Goal: Task Accomplishment & Management: Manage account settings

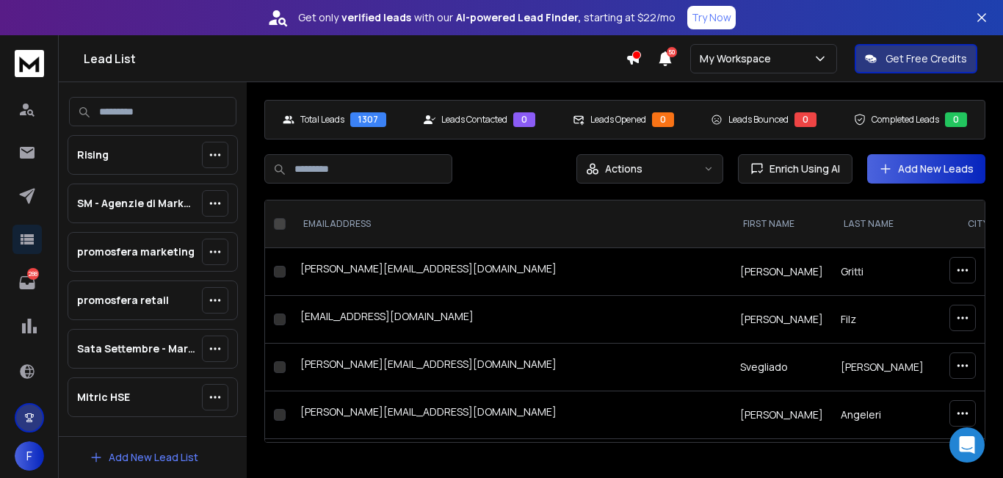
scroll to position [397, 0]
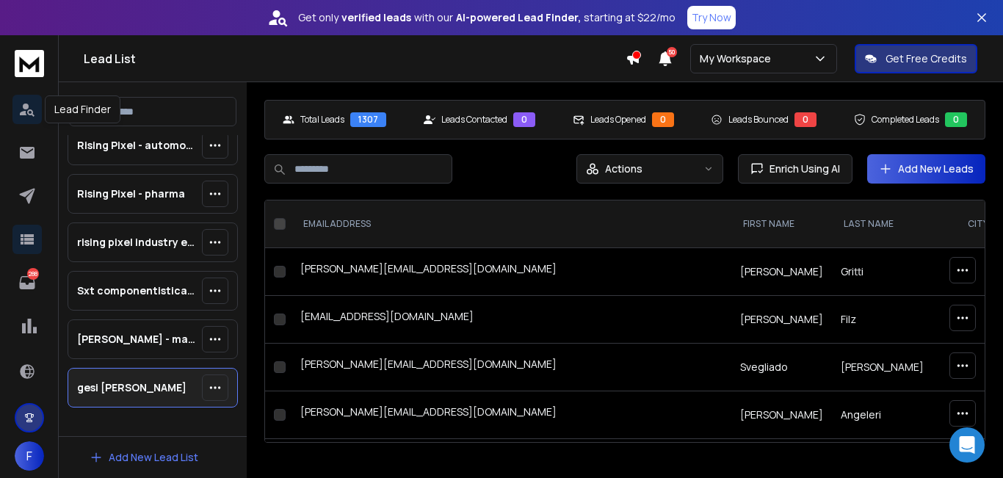
click at [28, 112] on icon at bounding box center [27, 112] width 15 height 7
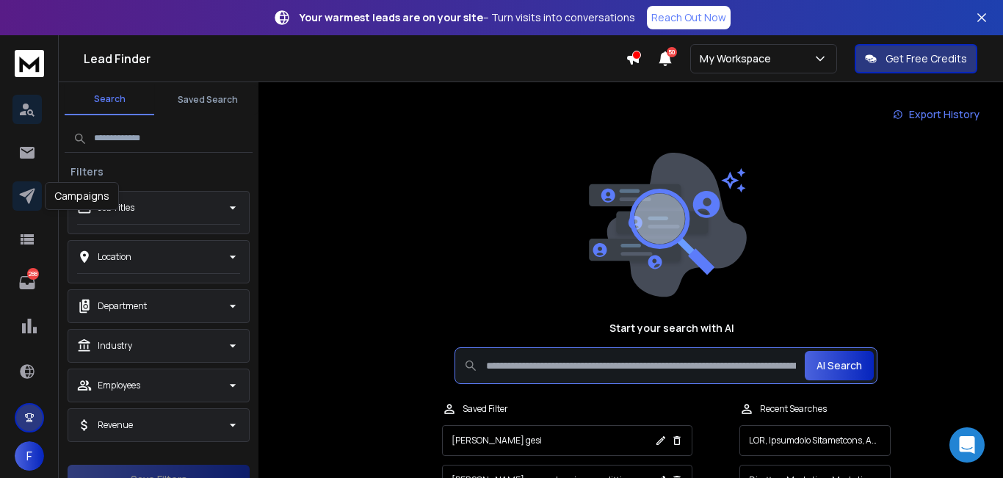
click at [27, 197] on icon at bounding box center [26, 195] width 15 height 15
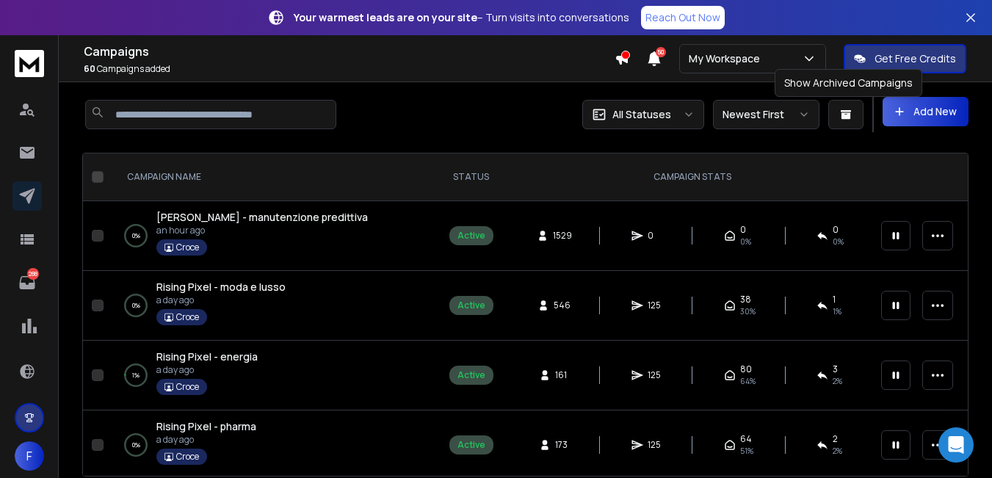
click at [891, 109] on button "Add New" at bounding box center [925, 111] width 86 height 29
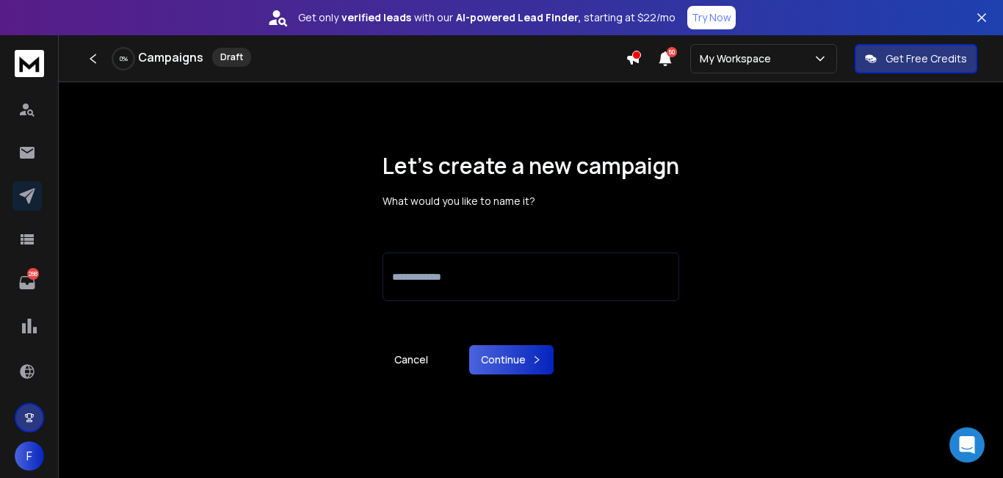
click at [622, 257] on input at bounding box center [530, 277] width 297 height 48
type input "**********"
click at [469, 345] on button "Continue" at bounding box center [511, 359] width 84 height 29
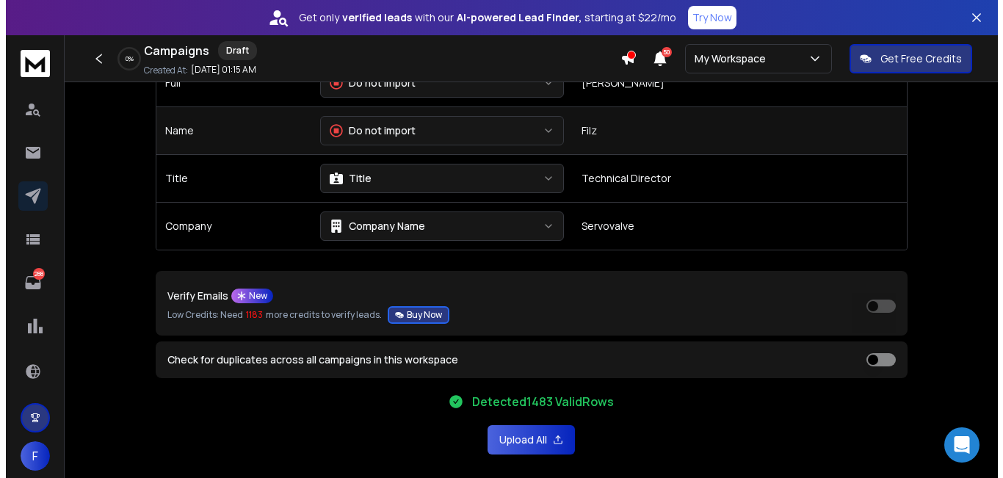
scroll to position [217, 0]
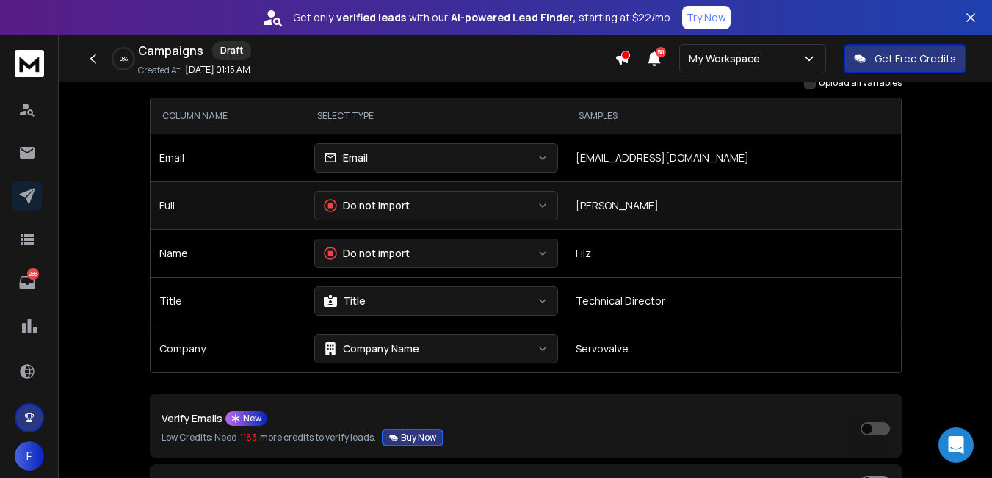
click at [434, 189] on td "Do not import" at bounding box center [435, 205] width 261 height 48
click at [410, 211] on div "Do not import" at bounding box center [367, 205] width 86 height 15
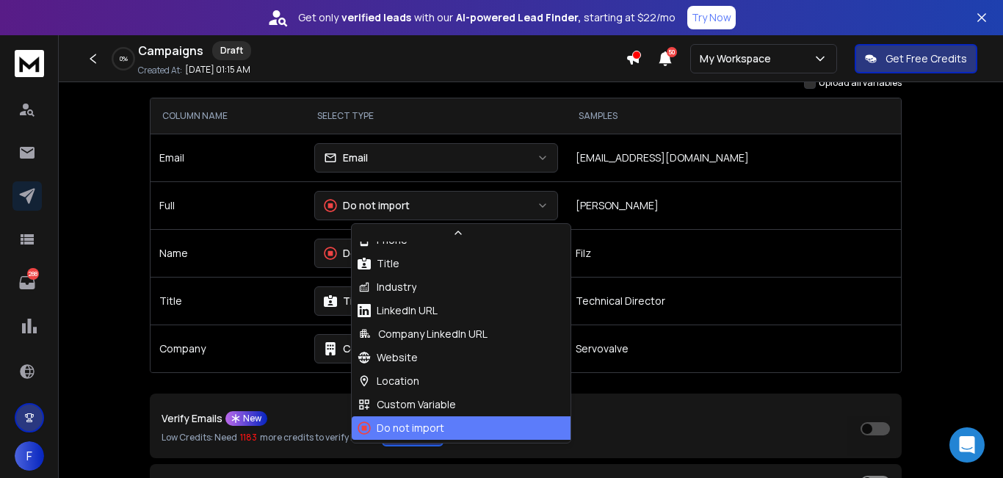
scroll to position [0, 0]
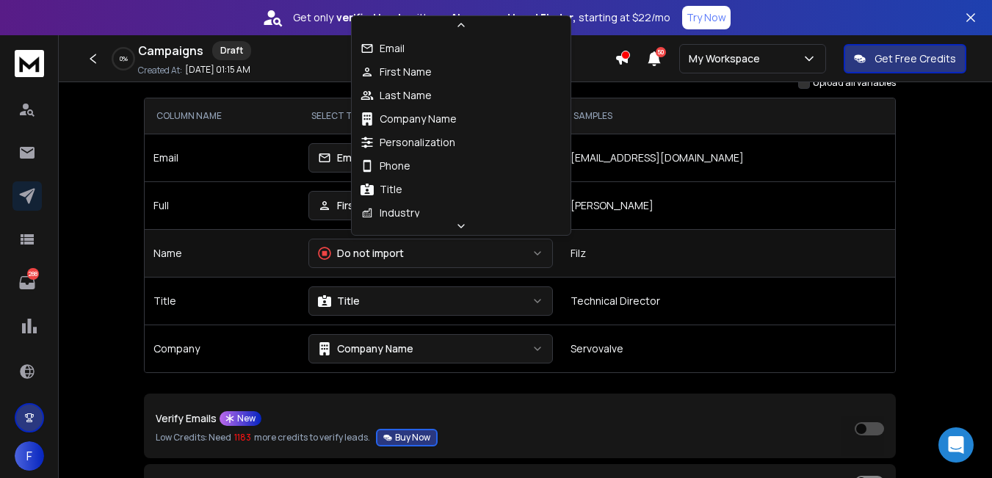
click at [404, 254] on div "Do not import" at bounding box center [361, 253] width 86 height 15
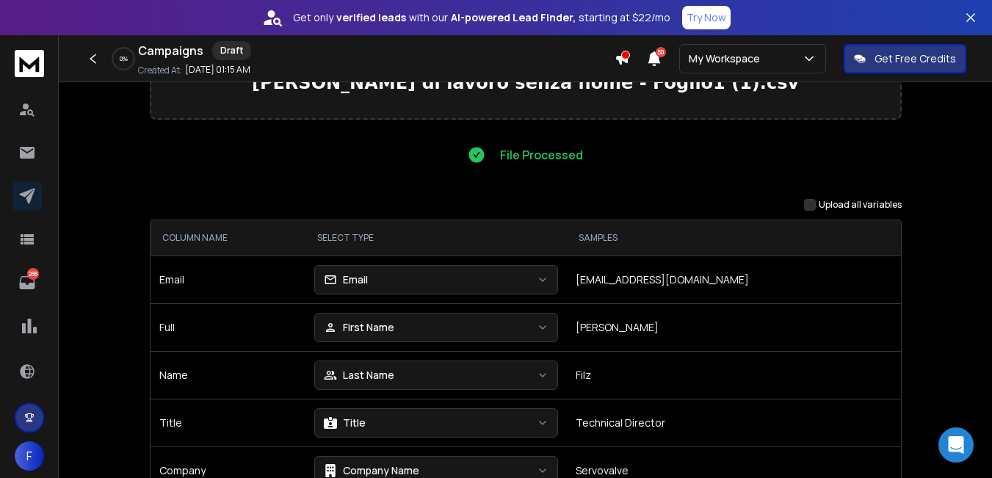
scroll to position [339, 0]
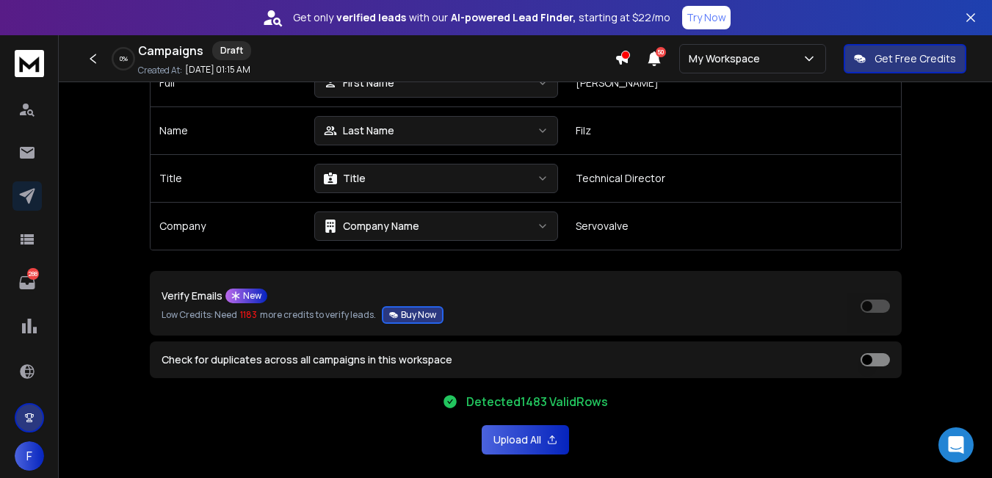
click at [526, 441] on button "Upload All" at bounding box center [525, 439] width 87 height 29
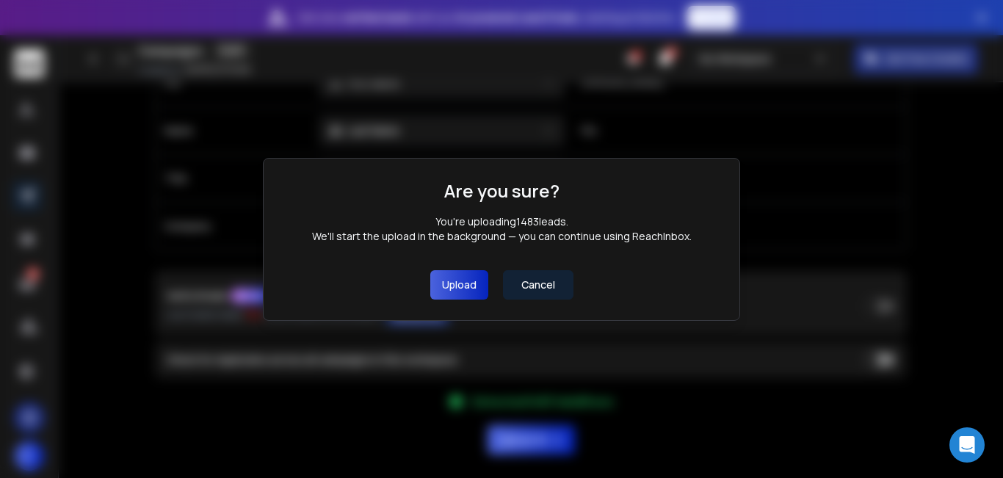
click at [468, 297] on button "Upload" at bounding box center [459, 284] width 58 height 29
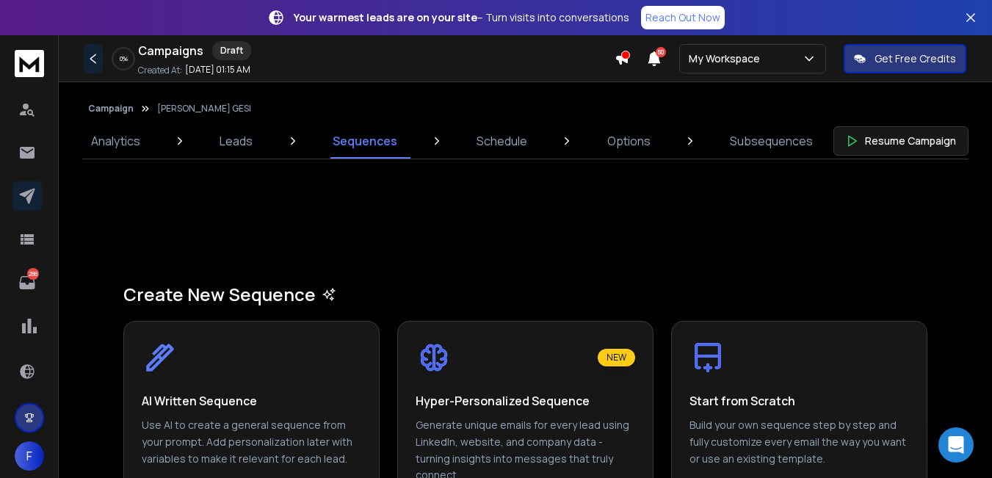
click at [98, 60] on icon at bounding box center [93, 58] width 13 height 13
